Goal: Task Accomplishment & Management: Complete application form

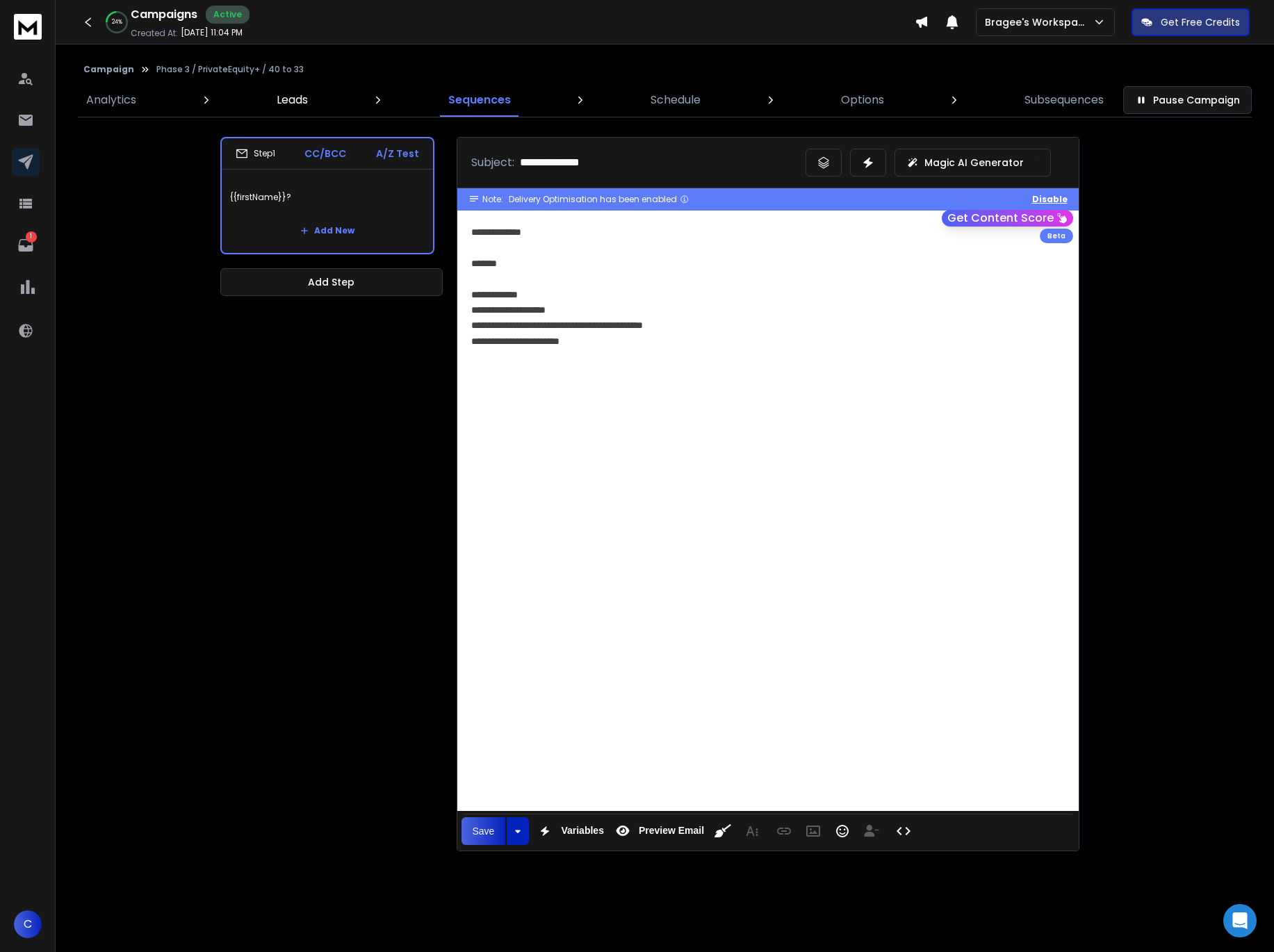
click at [294, 96] on p "Leads" at bounding box center [292, 100] width 31 height 17
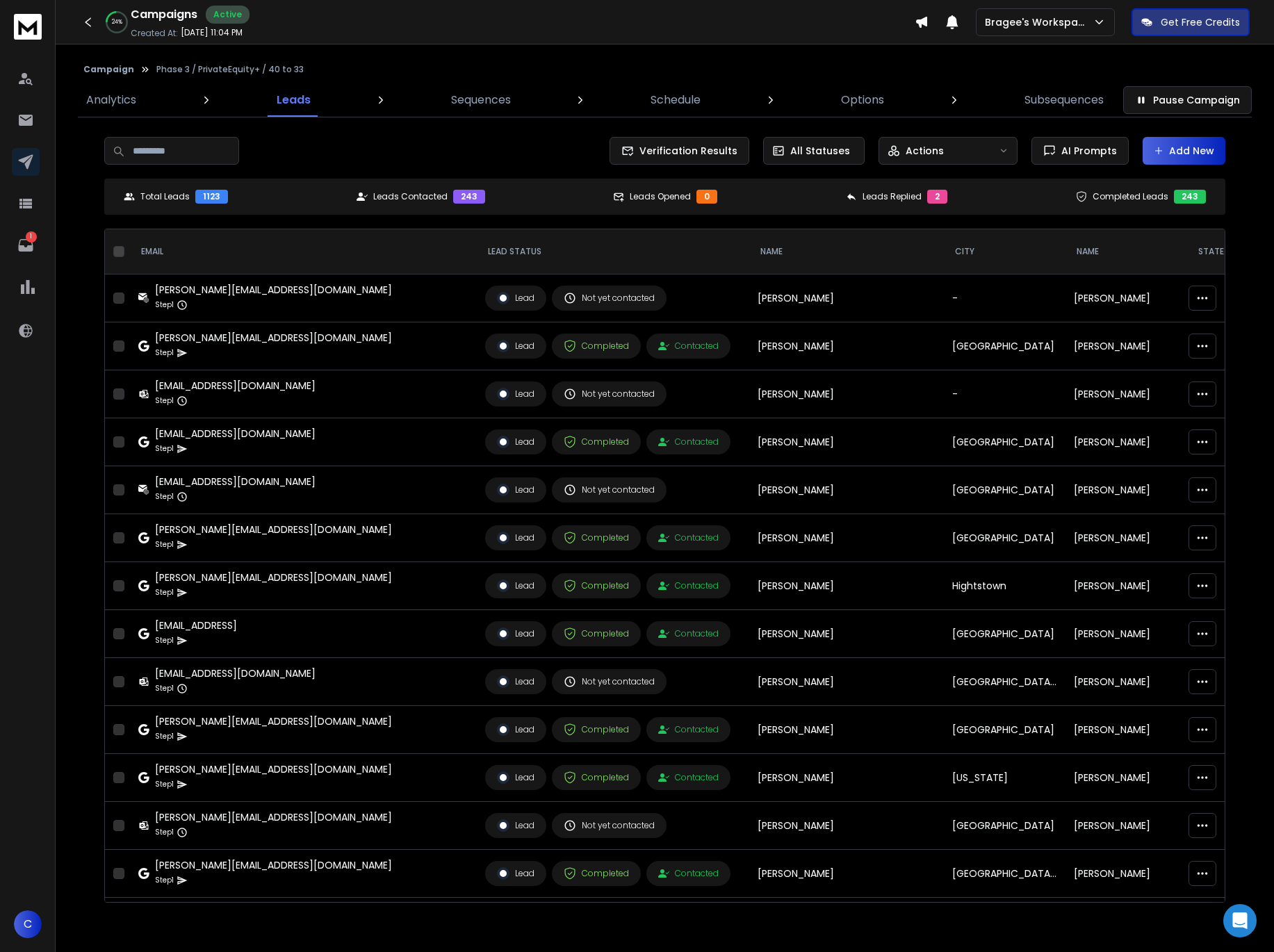
click at [1180, 148] on button "Add New" at bounding box center [1184, 150] width 83 height 27
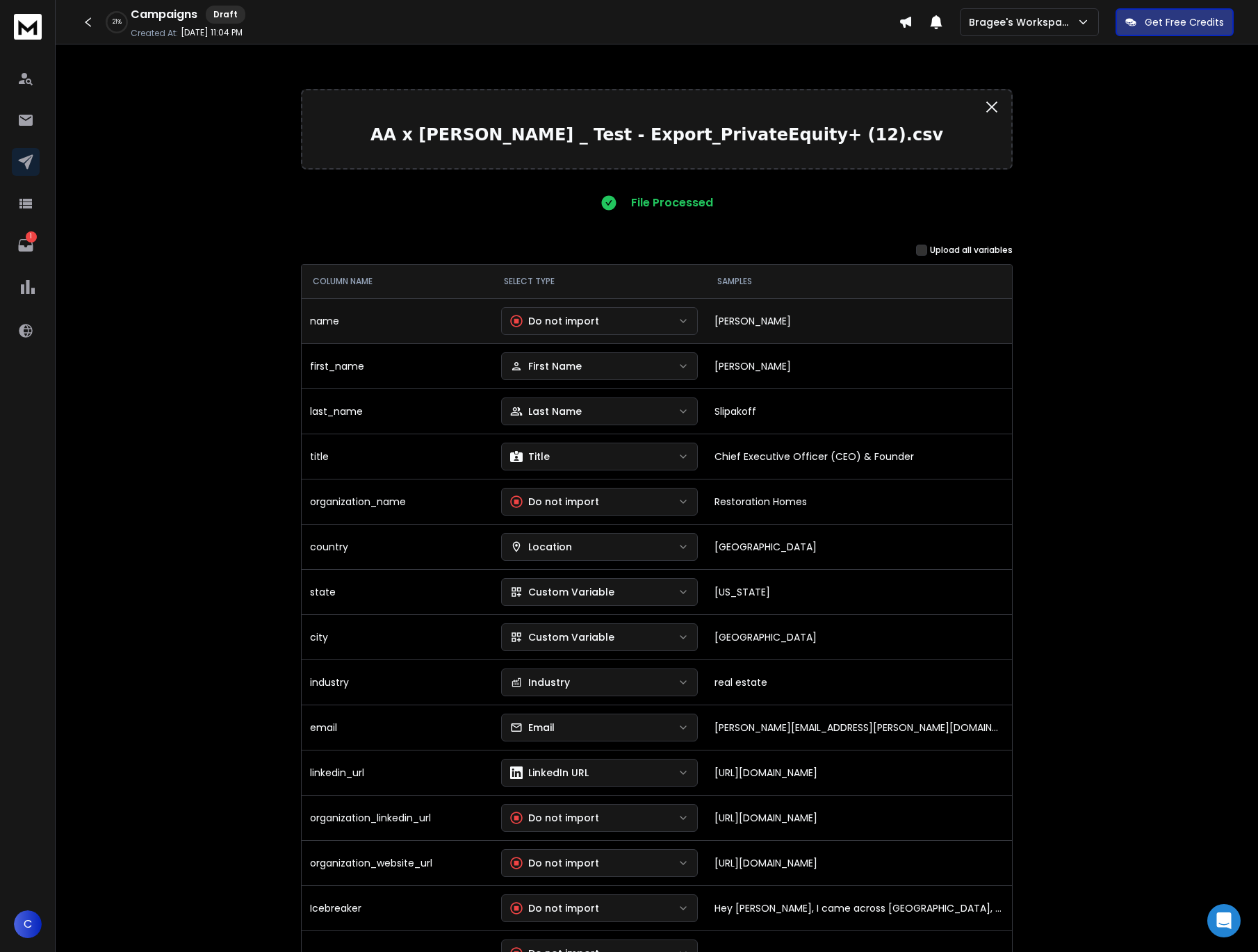
click at [629, 324] on button "Do not import" at bounding box center [599, 320] width 197 height 27
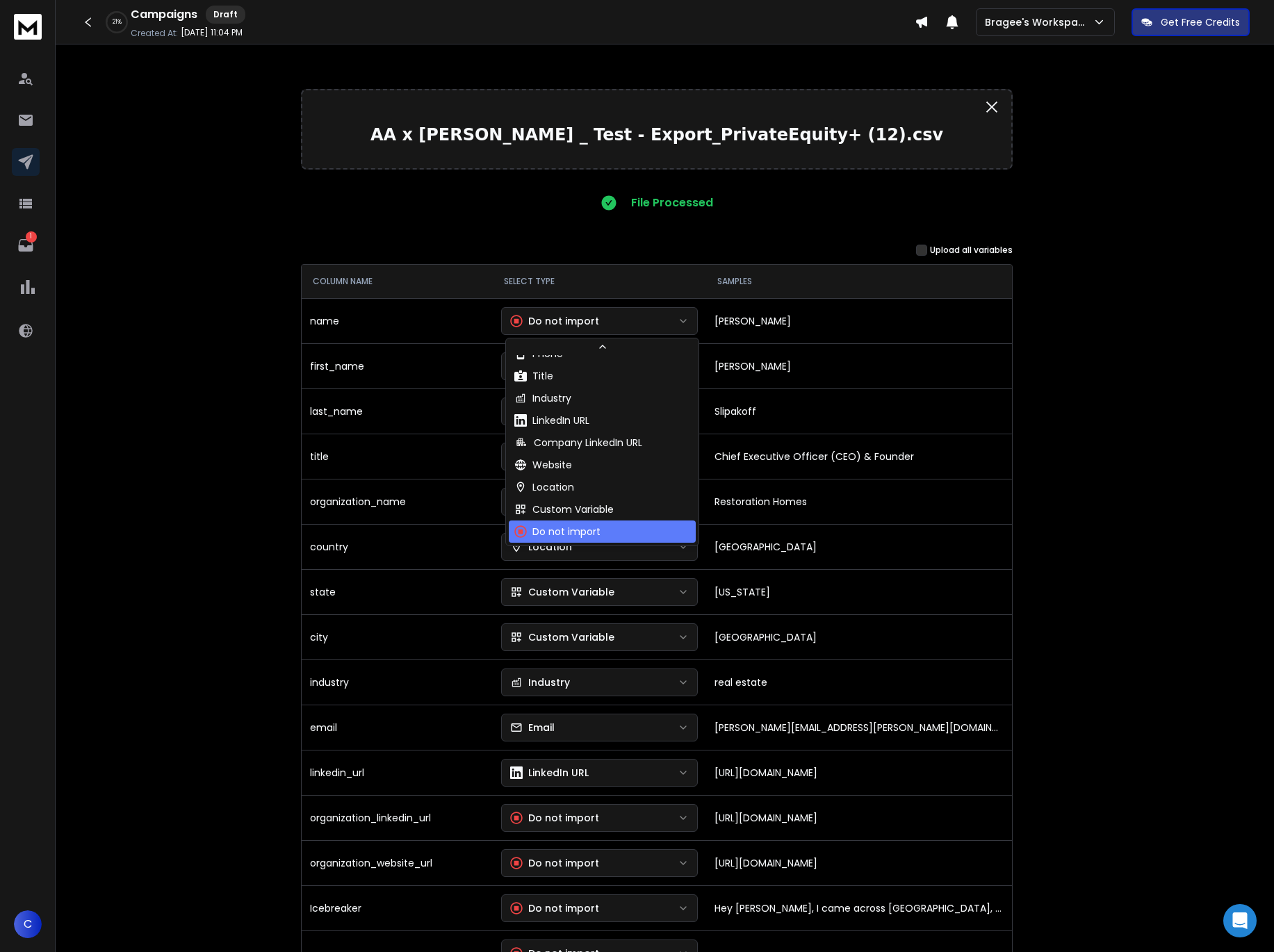
scroll to position [126, 0]
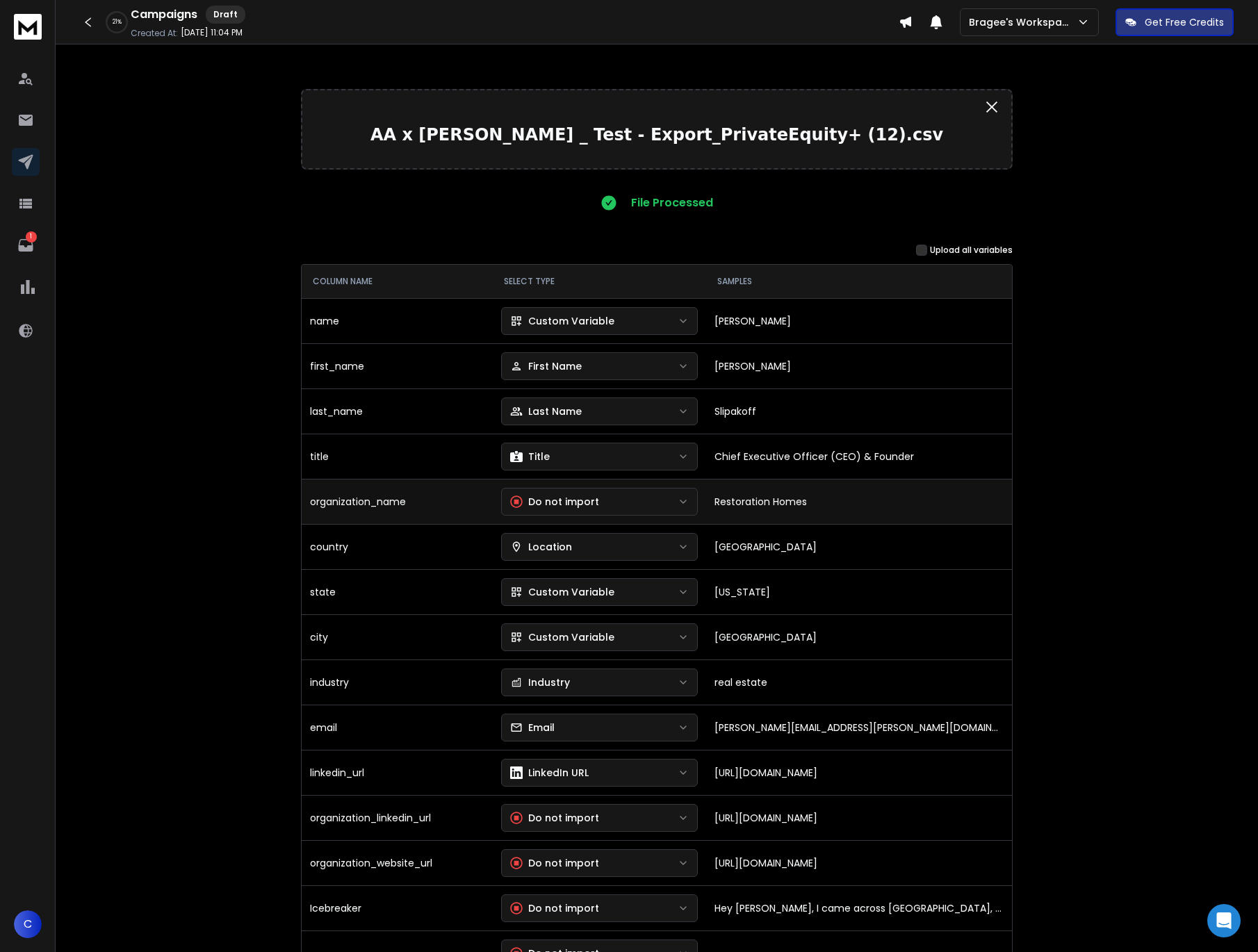
click at [628, 510] on button "Do not import" at bounding box center [599, 501] width 197 height 27
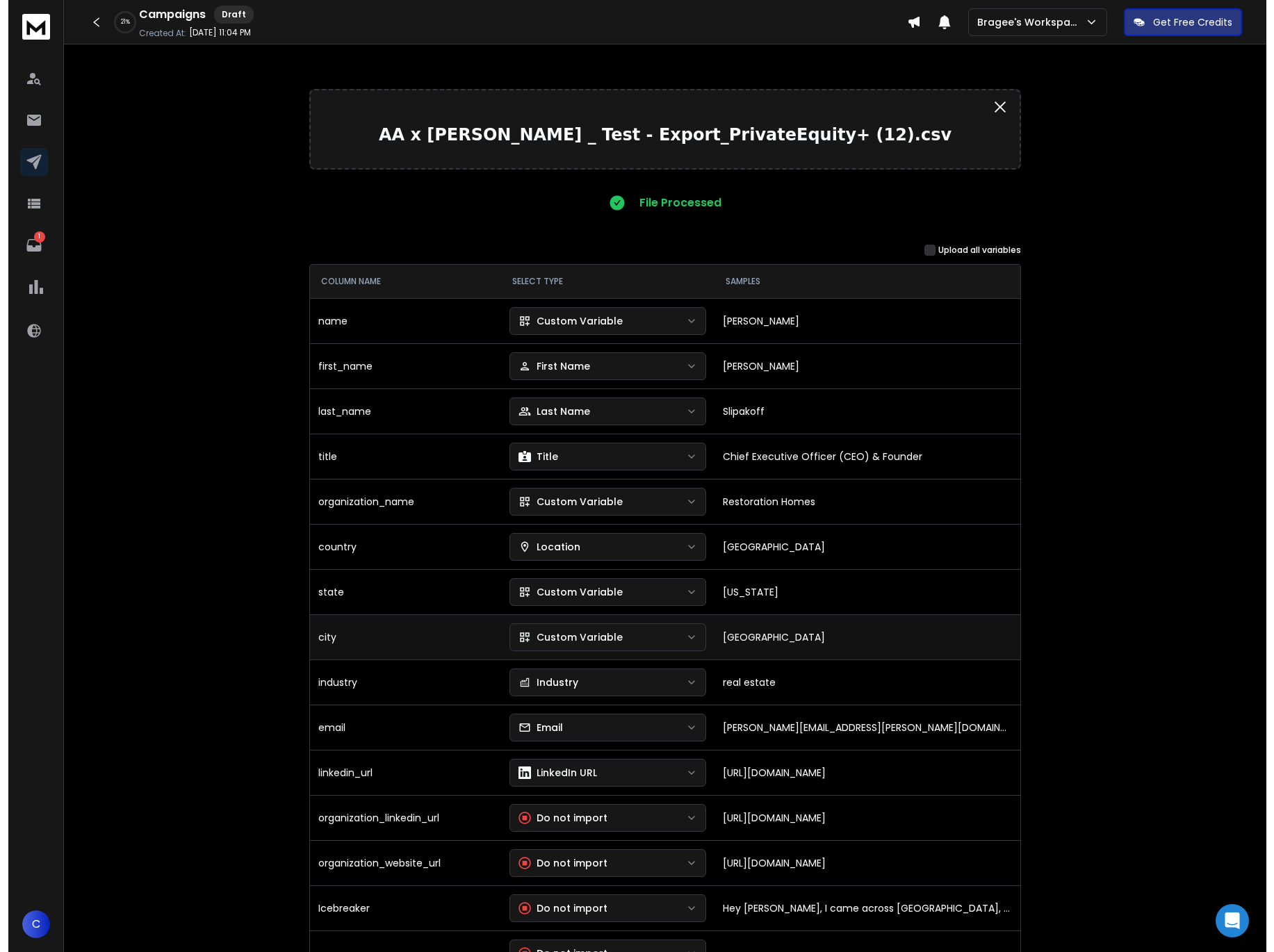
scroll to position [240, 0]
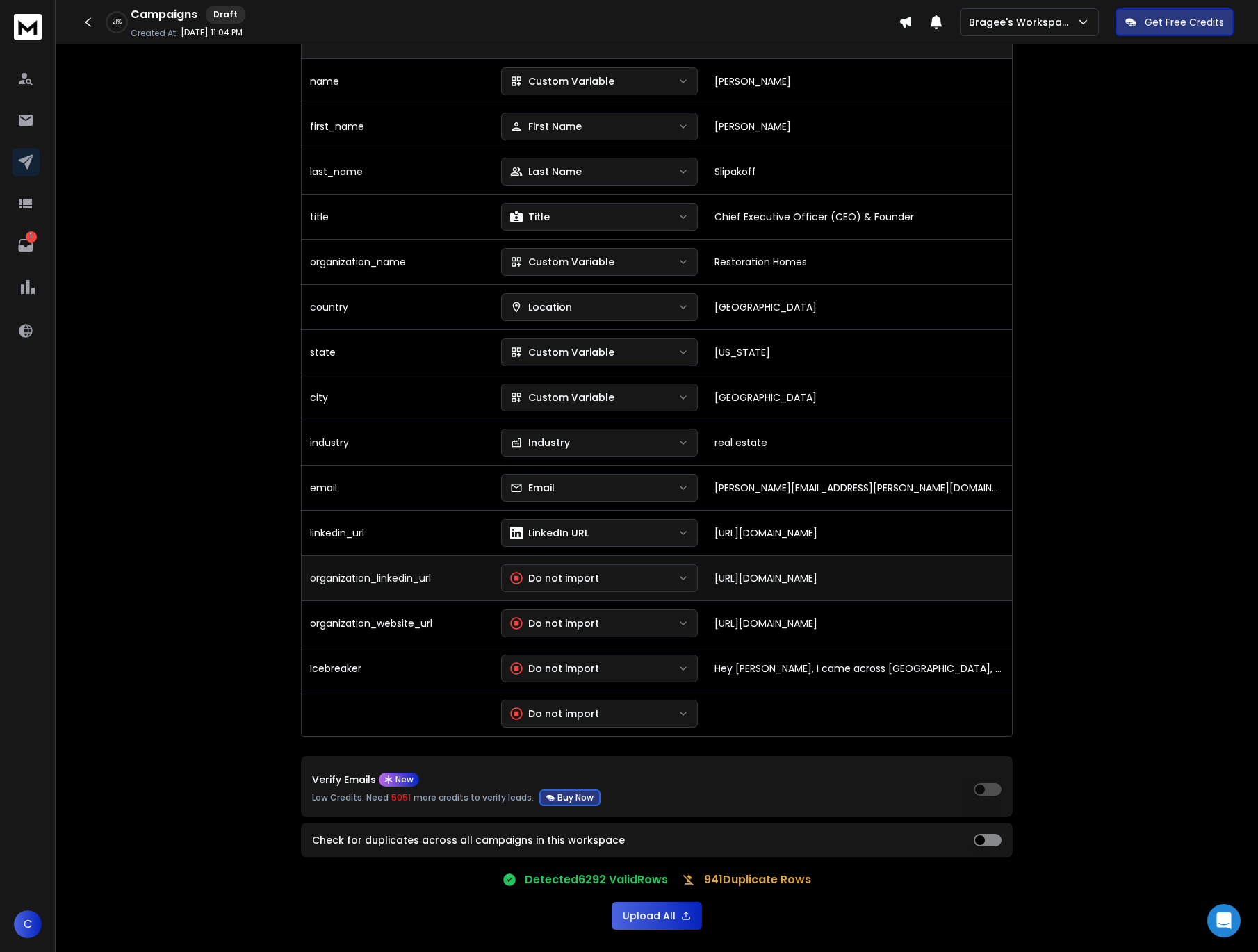
click at [578, 582] on div "Do not import" at bounding box center [554, 578] width 89 height 14
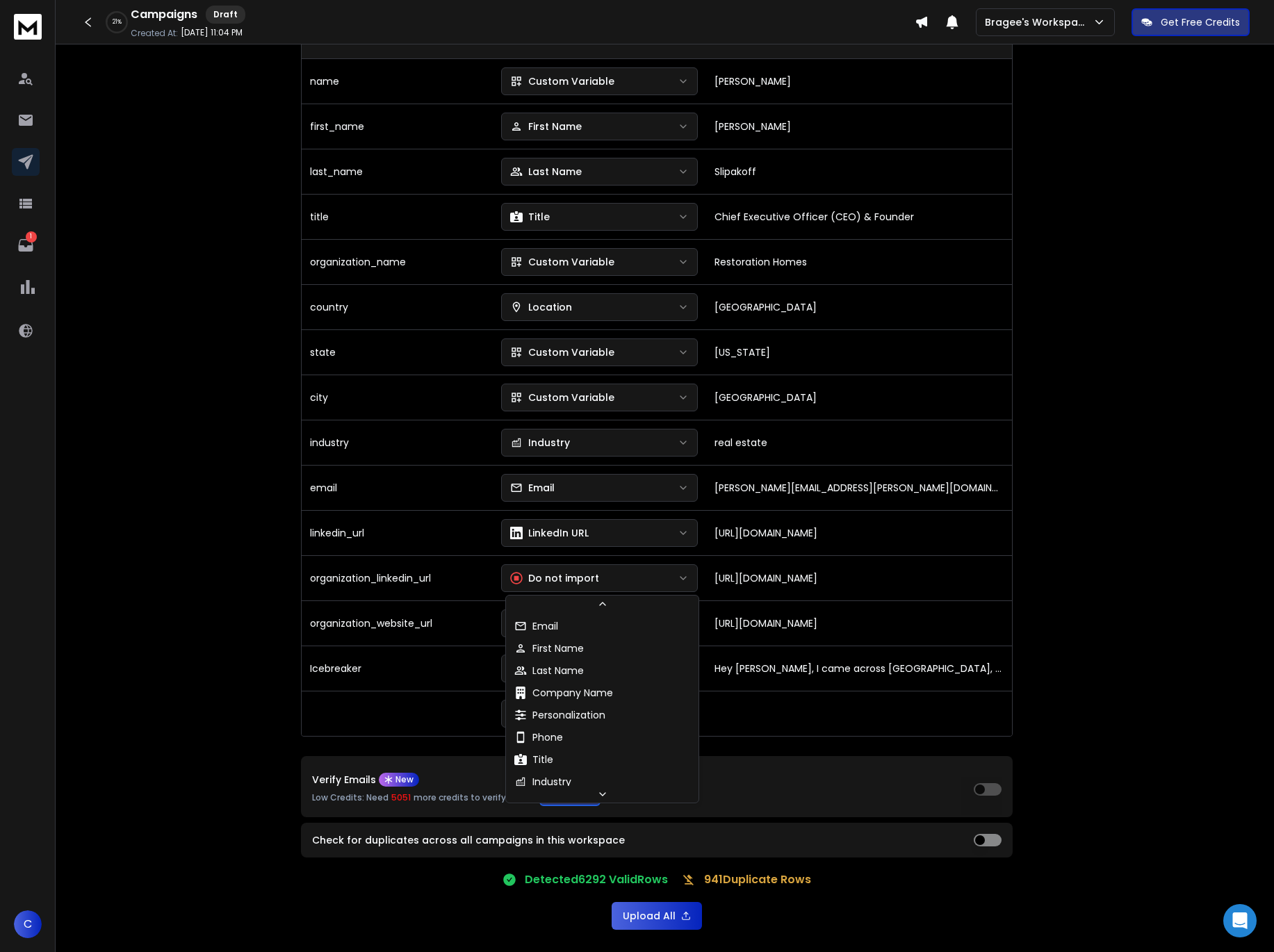
scroll to position [141, 0]
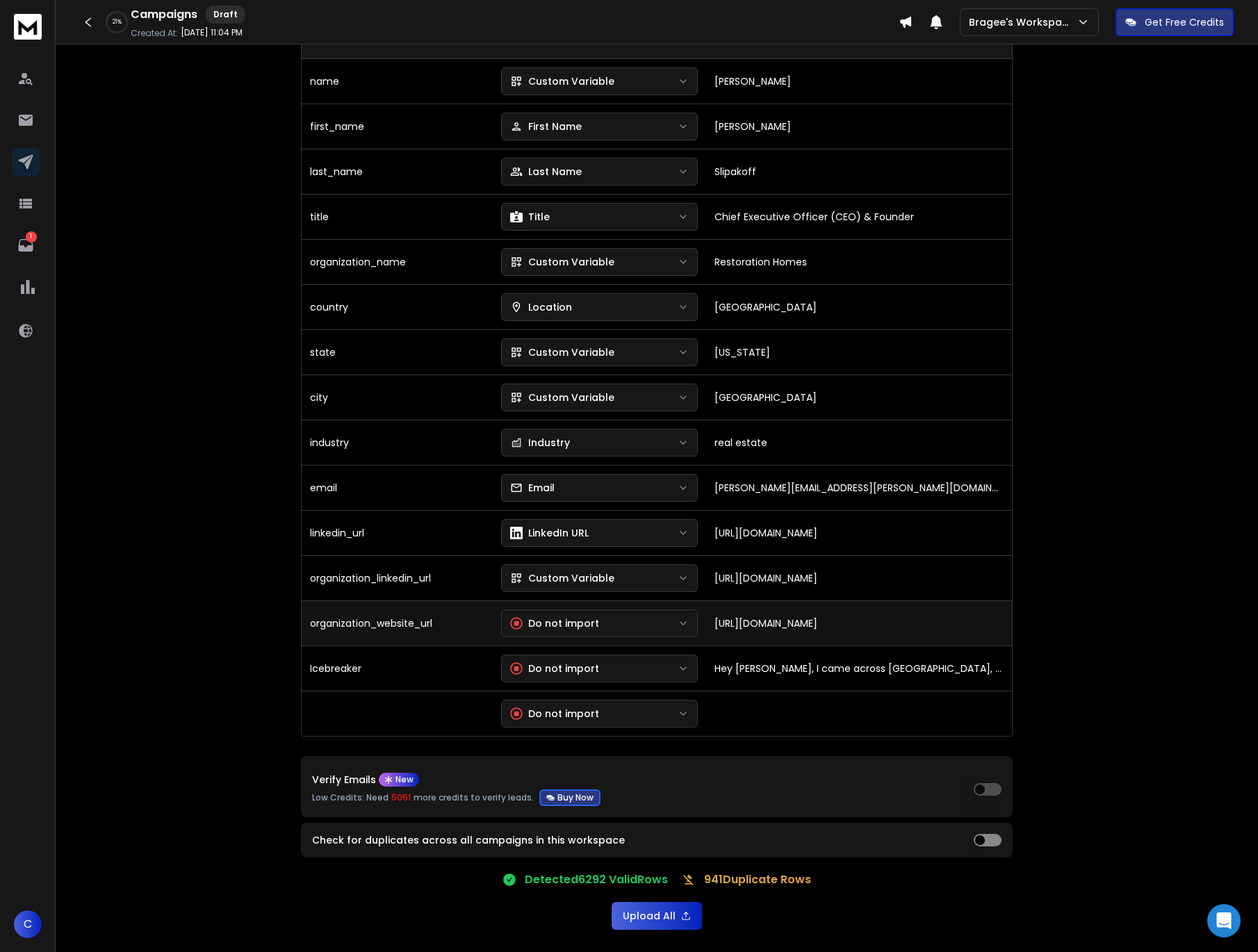
click at [575, 627] on div "Do not import" at bounding box center [554, 623] width 89 height 14
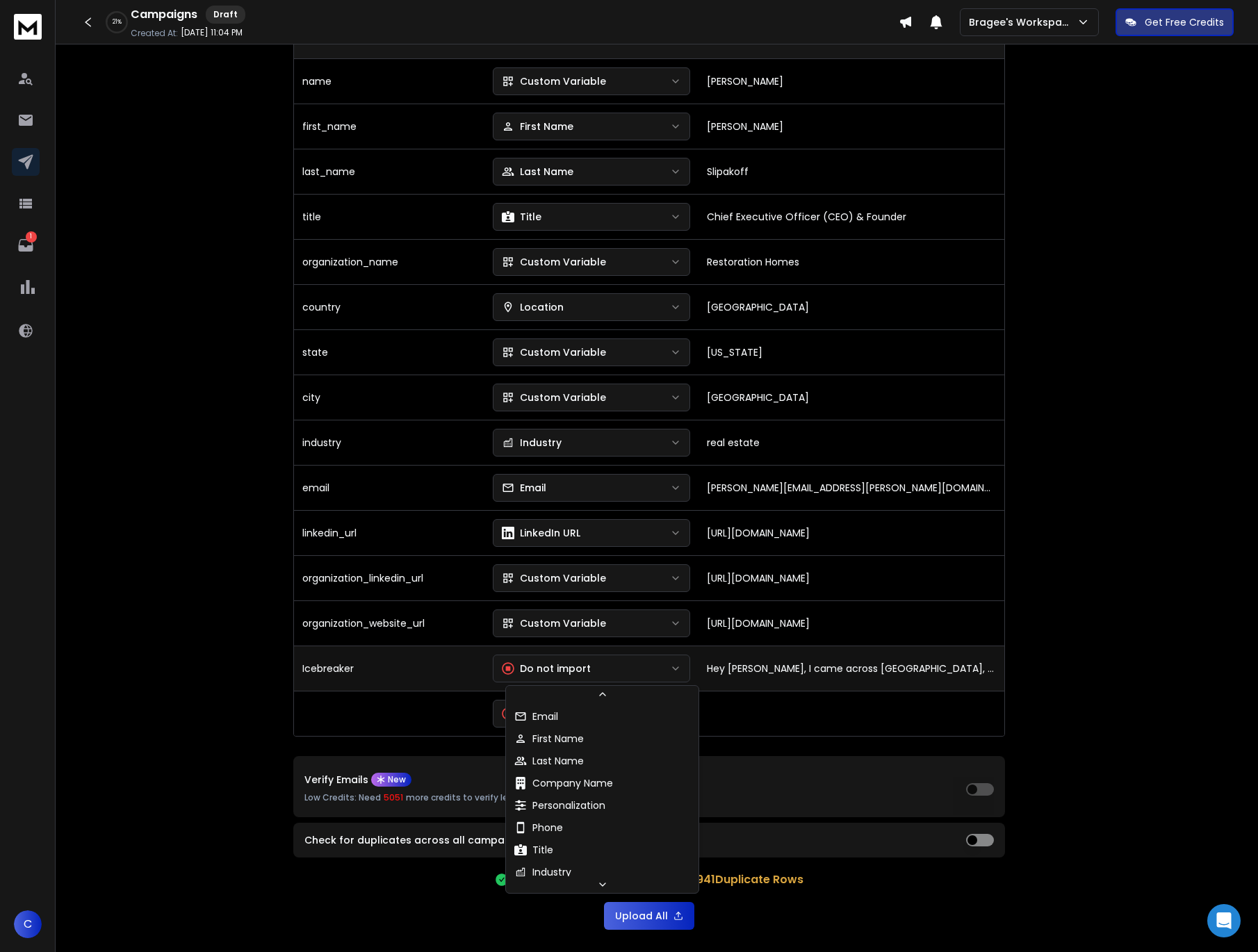
click at [573, 673] on div "Do not import" at bounding box center [546, 668] width 89 height 14
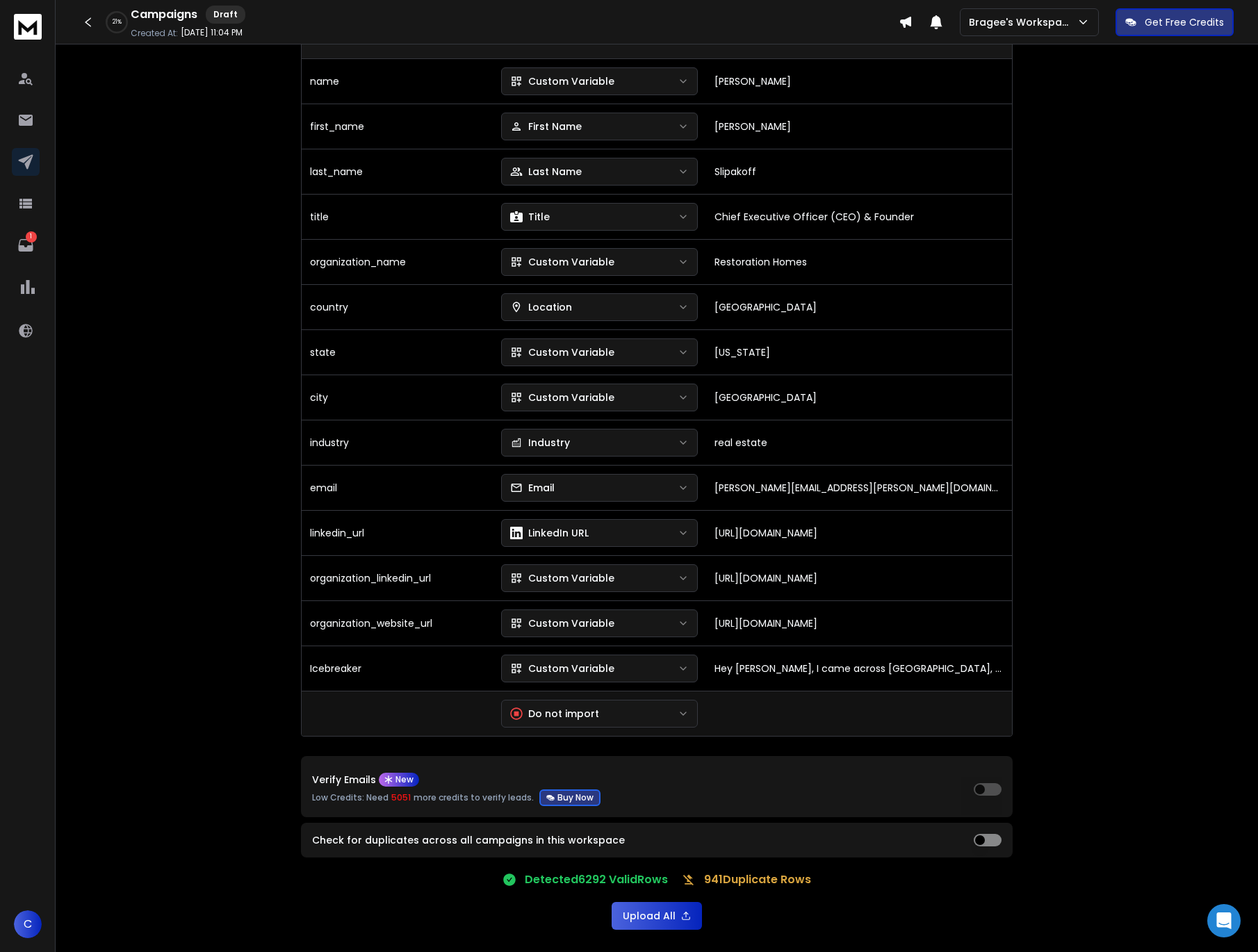
click at [590, 715] on div "Do not import" at bounding box center [554, 714] width 89 height 14
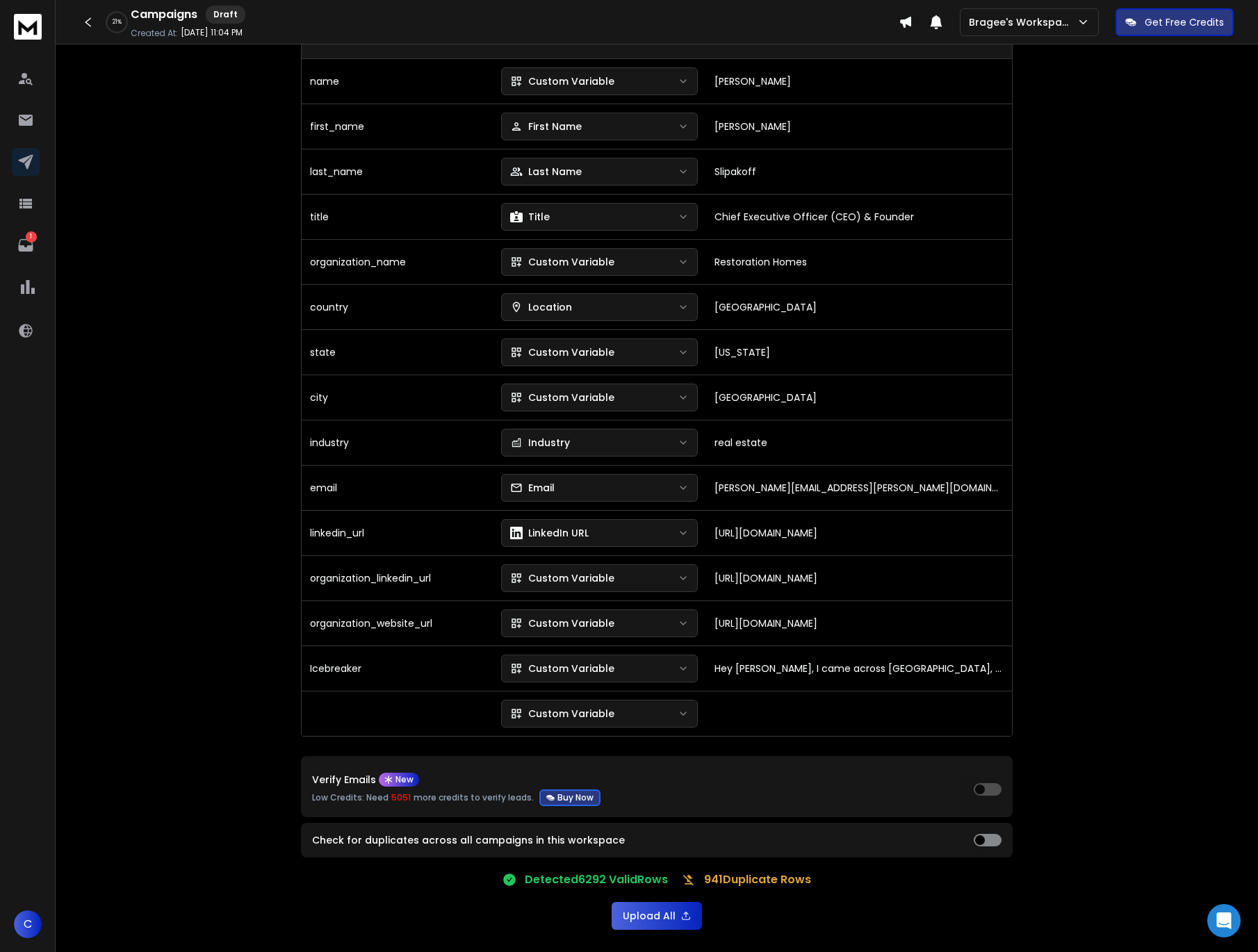
click at [999, 840] on button "Check for duplicates across all campaigns in this workspace" at bounding box center [987, 840] width 27 height 12
click at [671, 919] on button "Upload All" at bounding box center [657, 915] width 90 height 27
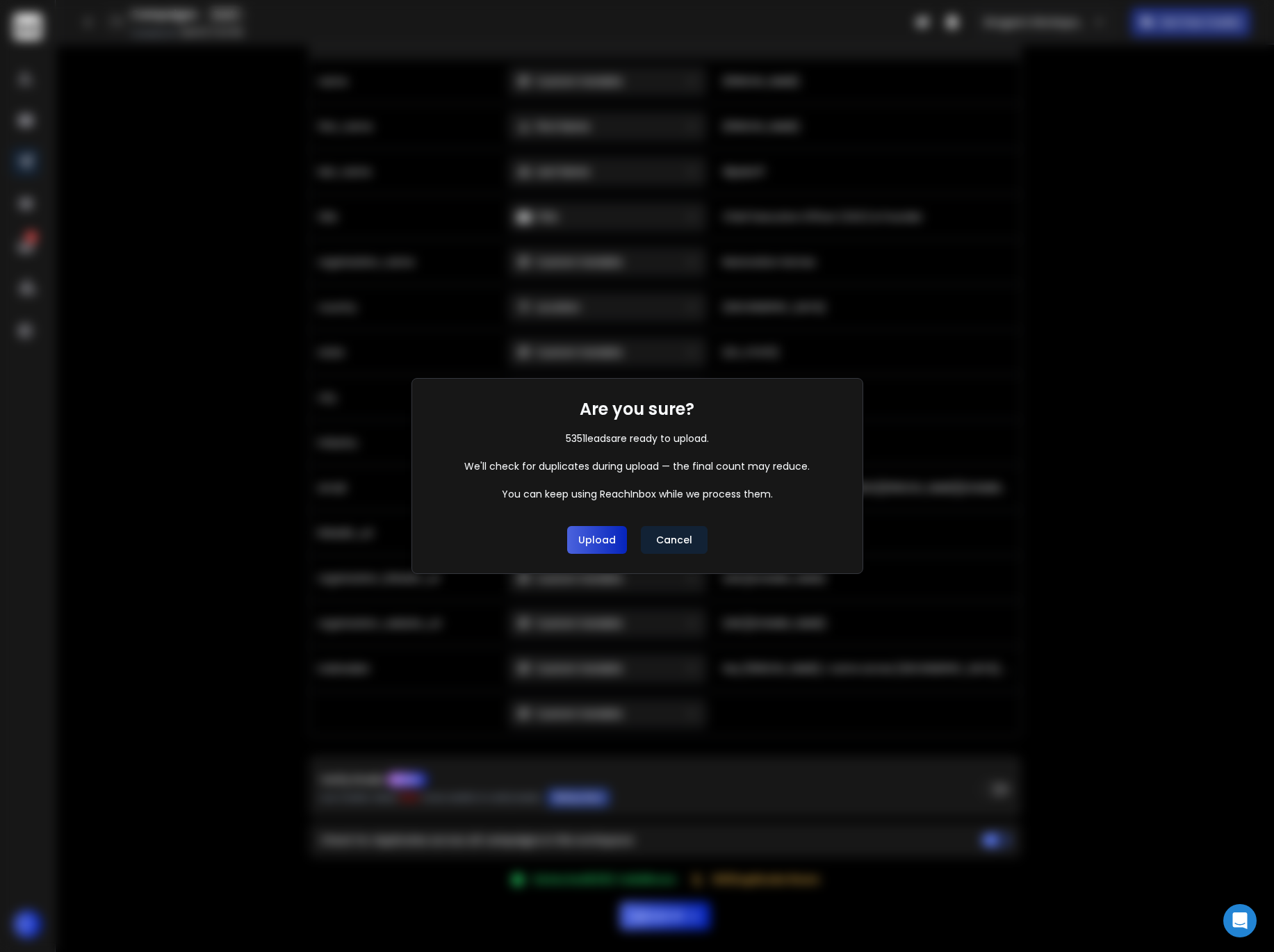
click at [592, 540] on button "Upload" at bounding box center [597, 539] width 60 height 27
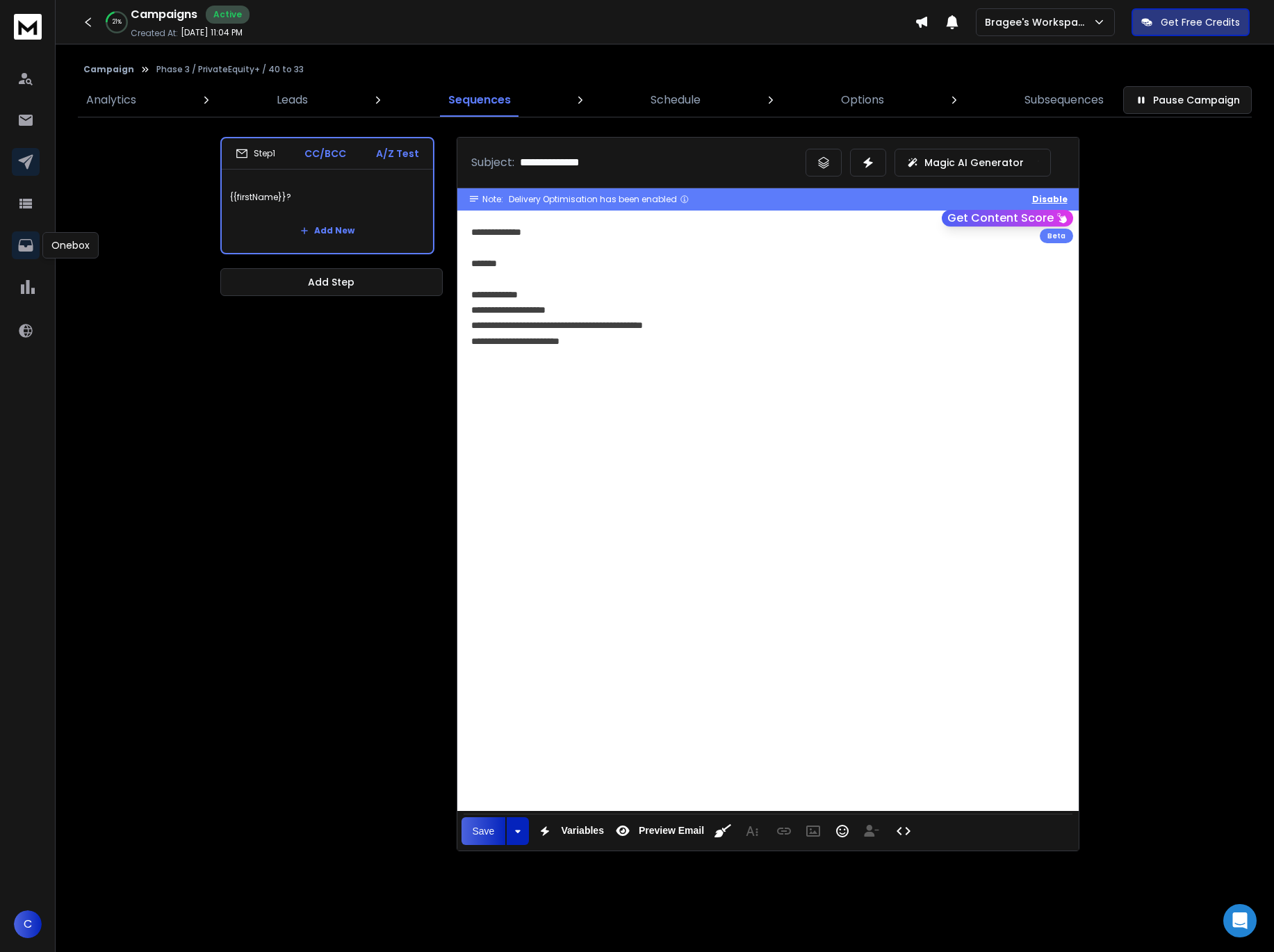
click at [28, 239] on icon at bounding box center [25, 245] width 15 height 12
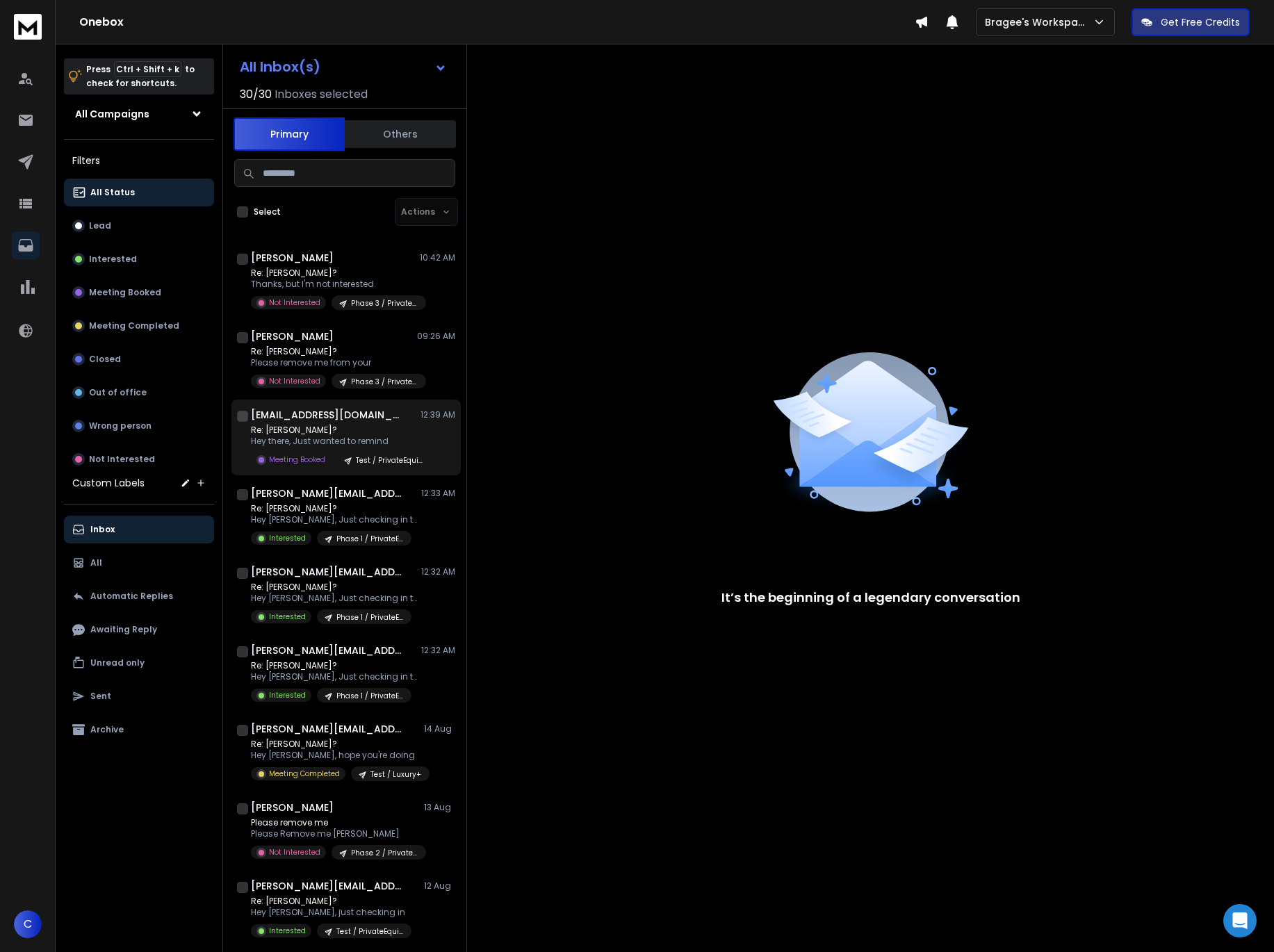
click at [286, 414] on h1 "[EMAIL_ADDRESS][DOMAIN_NAME]" at bounding box center [327, 415] width 153 height 14
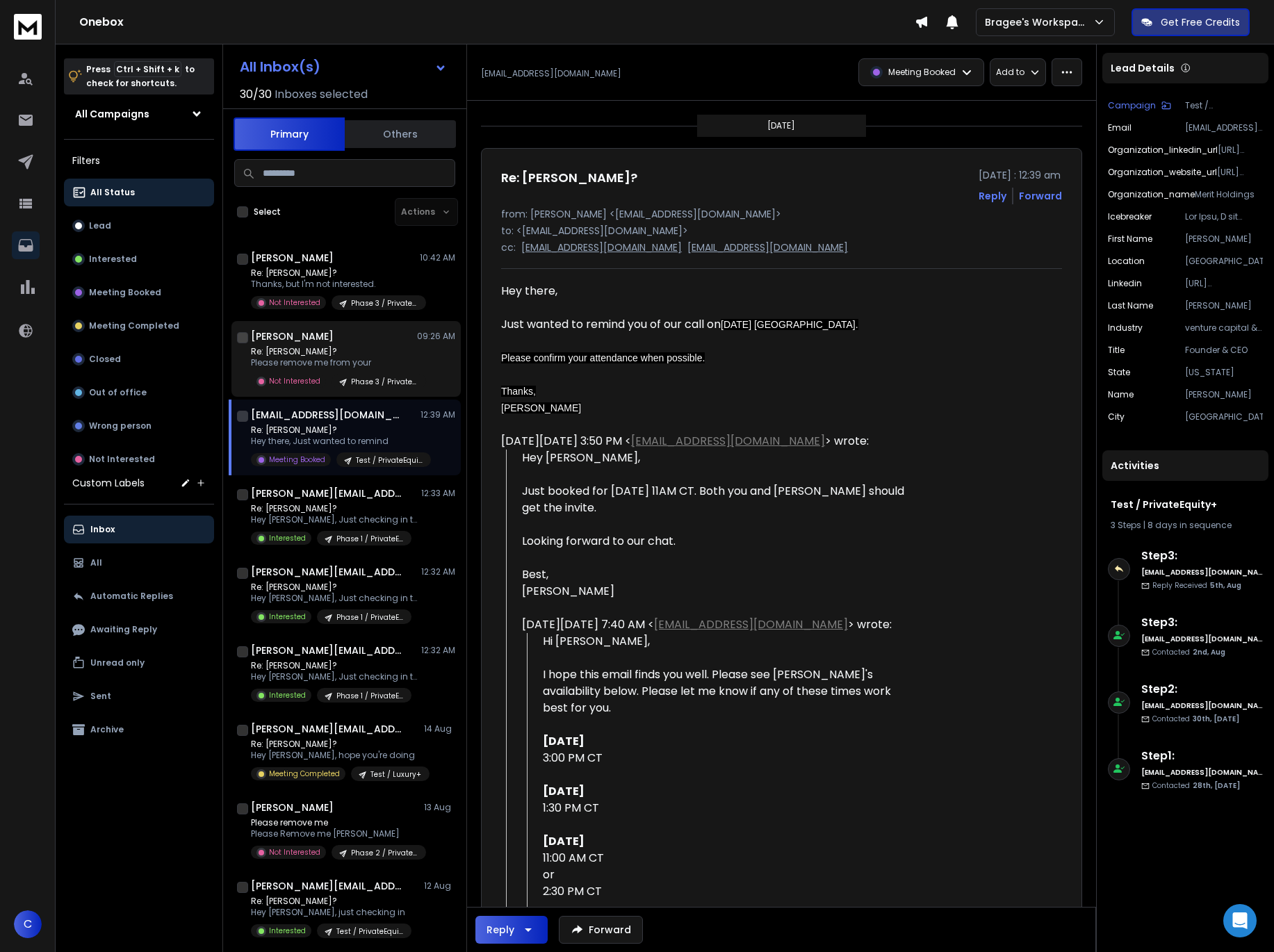
click at [320, 360] on p "Please remove me from your" at bounding box center [334, 362] width 167 height 11
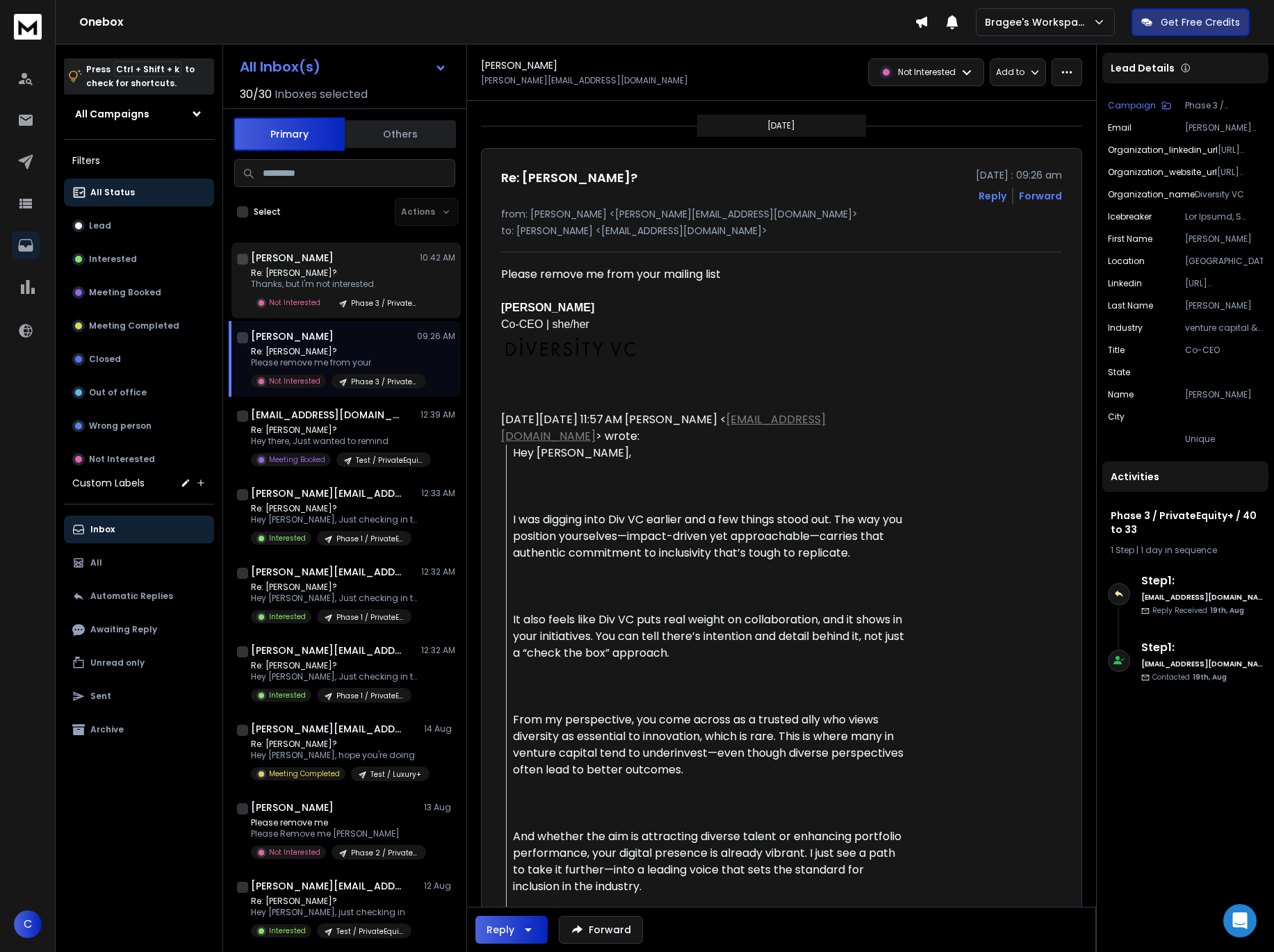
click at [291, 258] on h1 "[PERSON_NAME]" at bounding box center [293, 258] width 83 height 14
